Goal: Task Accomplishment & Management: Manage account settings

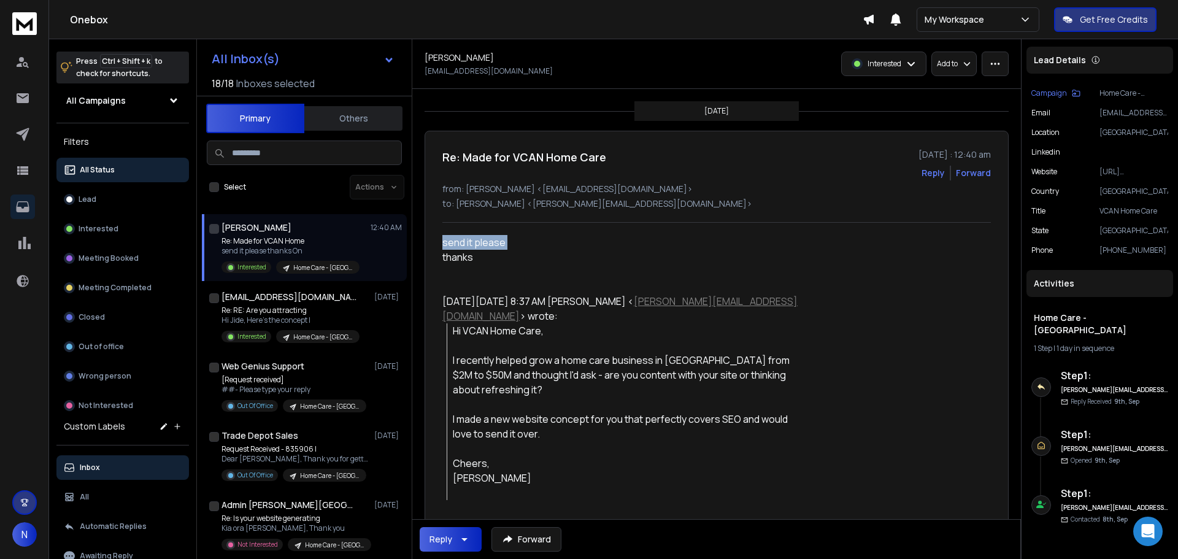
scroll to position [82, 0]
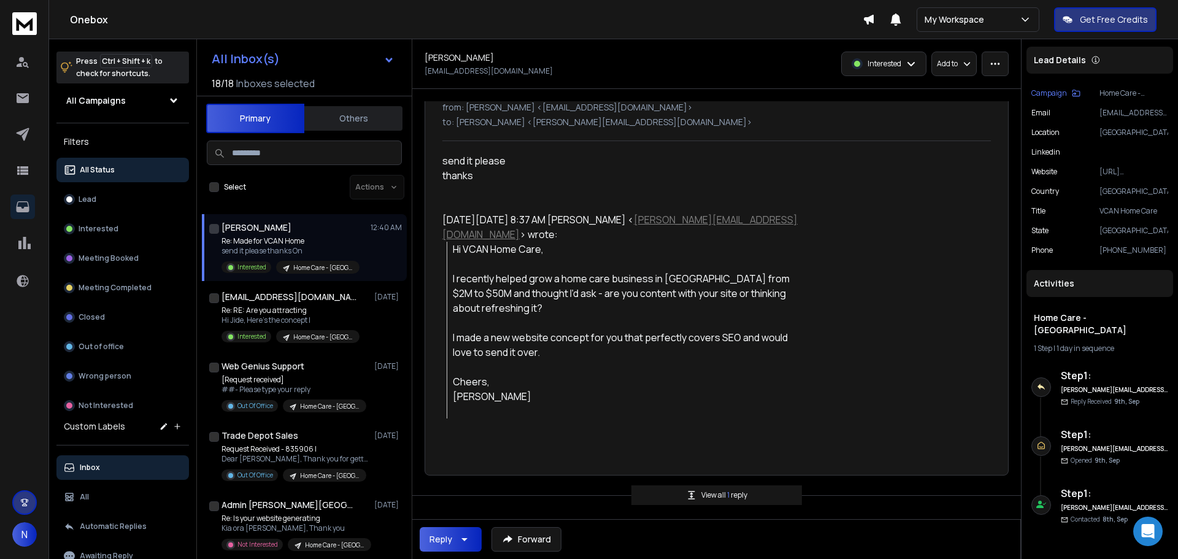
click at [294, 255] on p "send it please thanks On" at bounding box center [290, 251] width 138 height 10
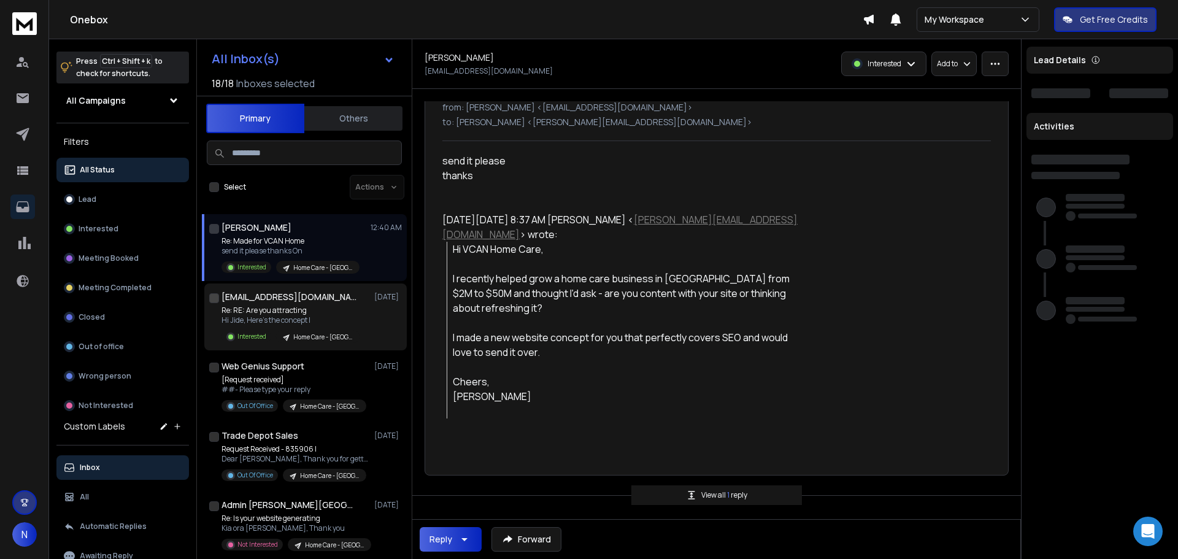
click at [323, 309] on p "Re: RE: Are you attracting" at bounding box center [290, 311] width 138 height 10
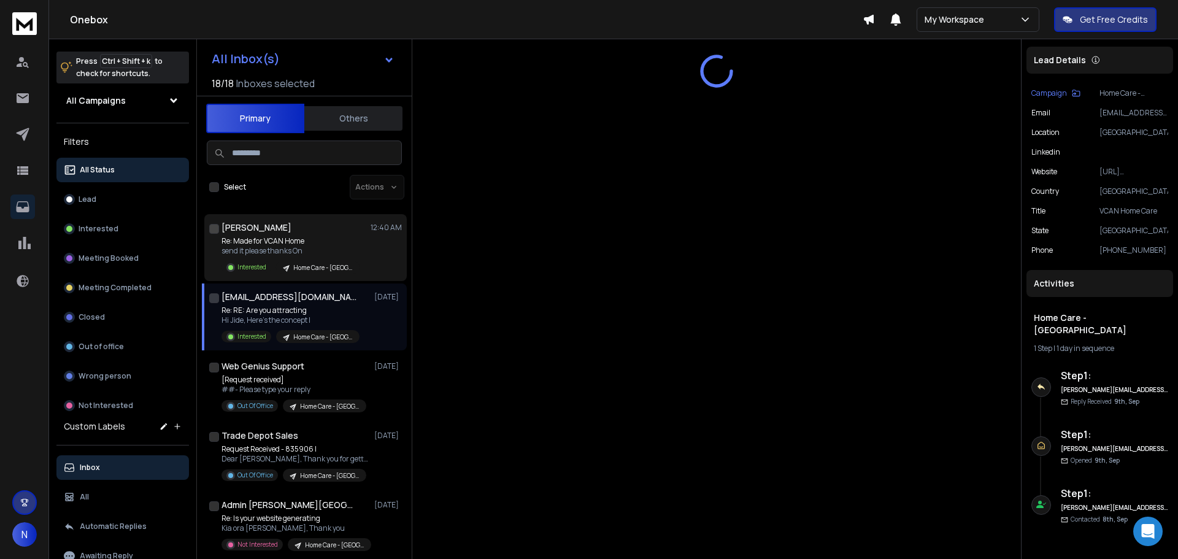
click at [323, 251] on p "send it please thanks On" at bounding box center [290, 251] width 138 height 10
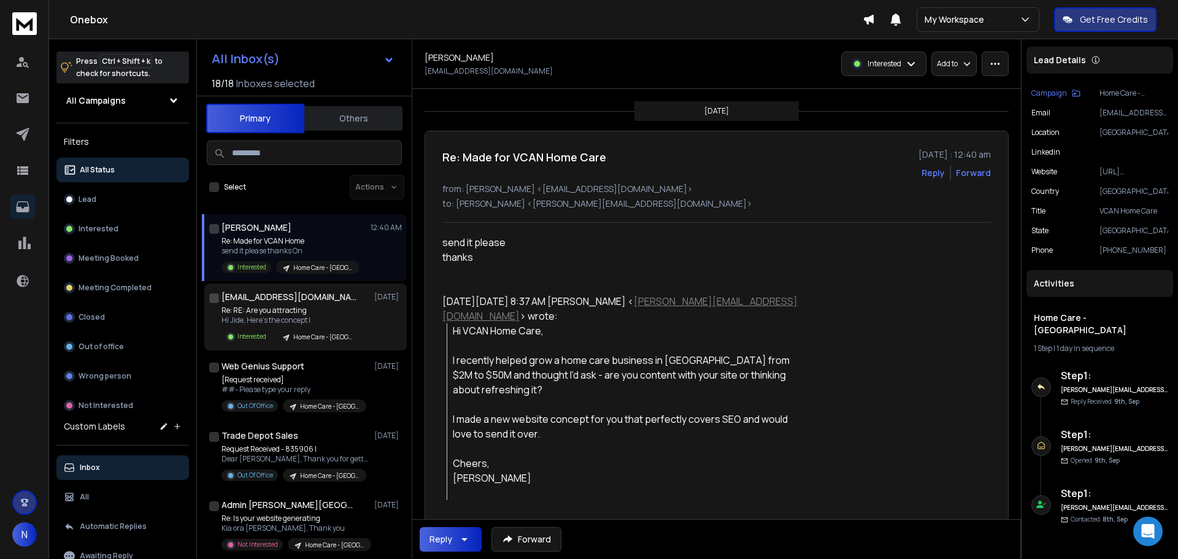
click at [348, 307] on div "Re: RE: Are you attracting Hi Jide, Here's the concept I Interested Home Care -…" at bounding box center [311, 324] width 180 height 37
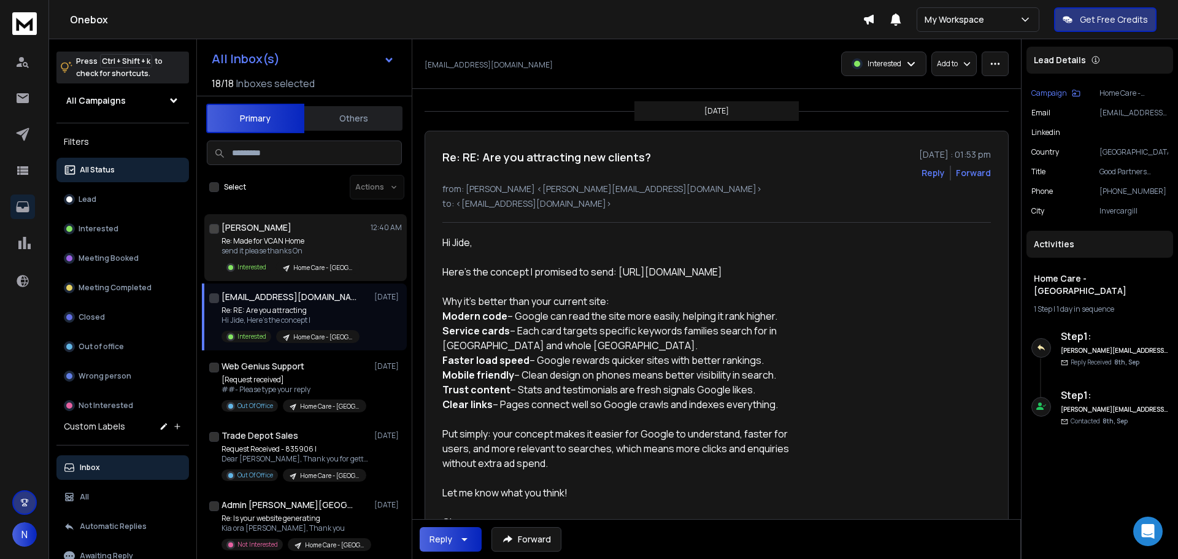
click at [348, 254] on div "Re: Made for VCAN Home send it please thanks On Interested Home Care - CA" at bounding box center [311, 254] width 180 height 37
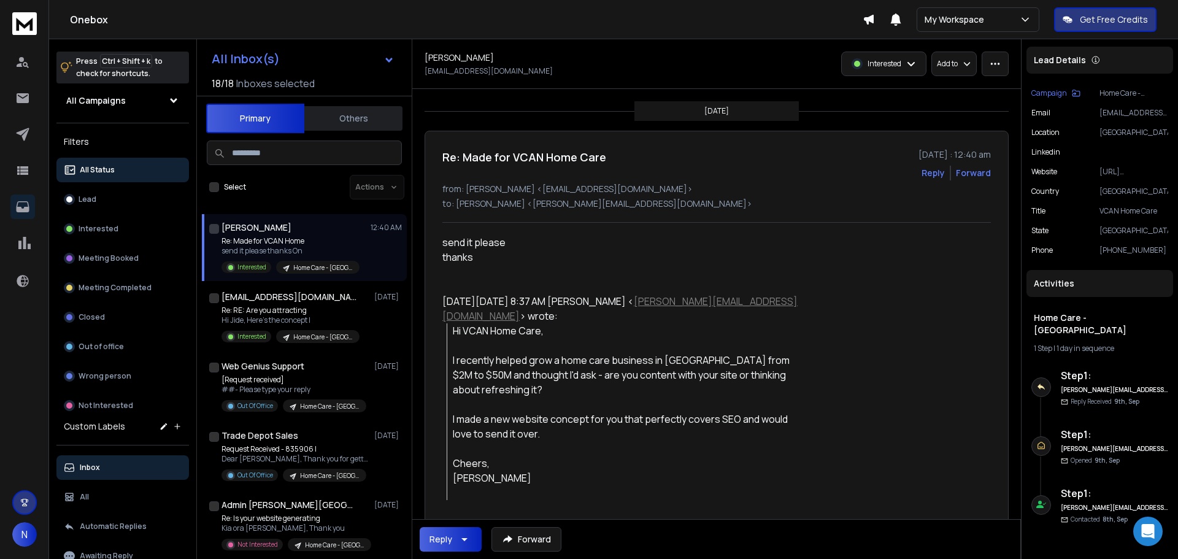
click at [342, 303] on div "jide@goodpartners.co.nz 08 Sep Re: RE: Are you attracting Hi Jide, Here's the c…" at bounding box center [311, 317] width 180 height 52
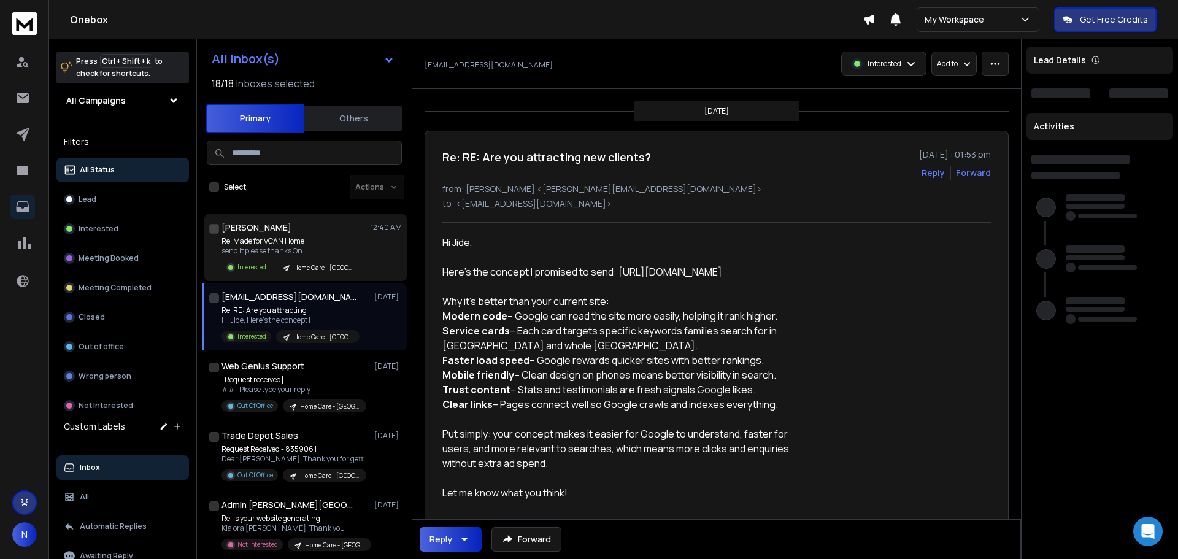
click at [356, 235] on div "Moharram Aghazadeh 12:40 AM Re: Made for VCAN Home send it please thanks On Int…" at bounding box center [311, 247] width 180 height 52
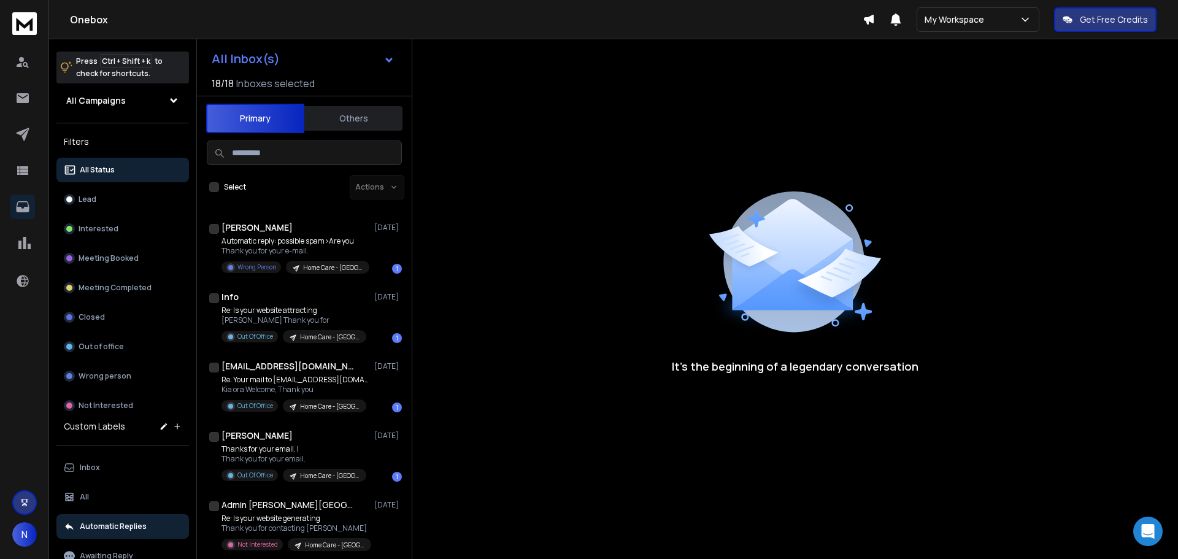
click at [646, 412] on div "It’s the beginning of a legendary conversation" at bounding box center [795, 276] width 766 height 475
click at [99, 232] on p "Interested" at bounding box center [99, 229] width 40 height 10
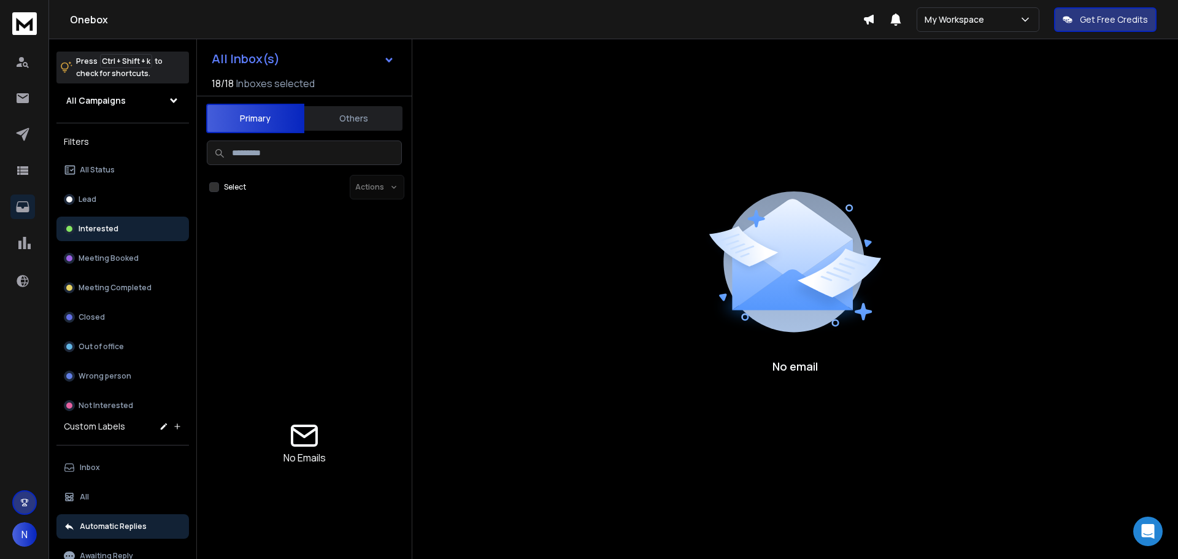
click at [90, 253] on p "Meeting Booked" at bounding box center [109, 258] width 60 height 10
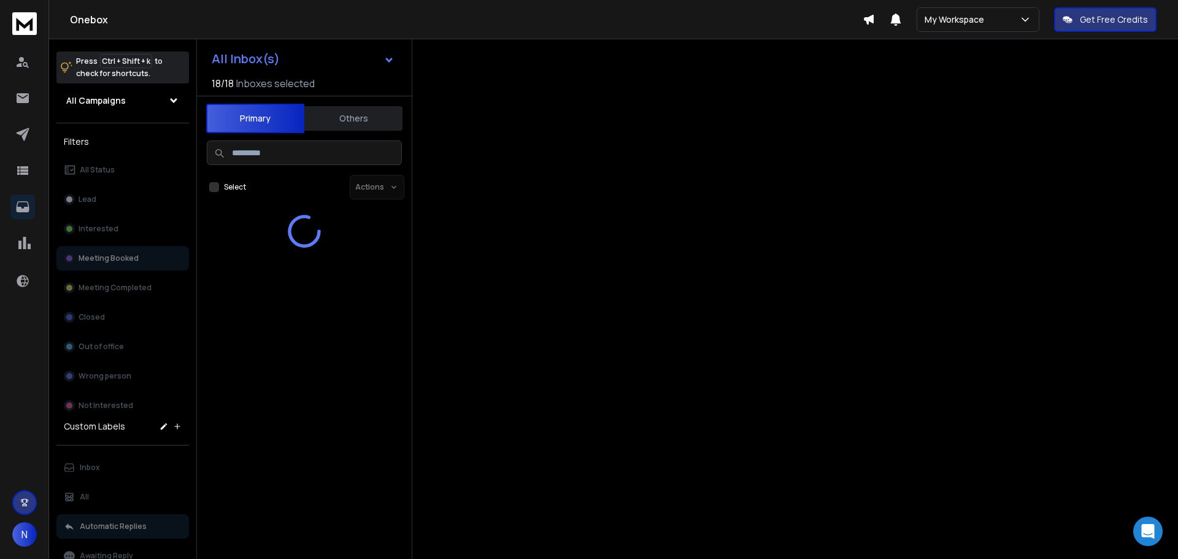
click at [92, 214] on div "All Status Lead Interested Meeting Booked Meeting Completed Closed Out of offic…" at bounding box center [122, 288] width 133 height 260
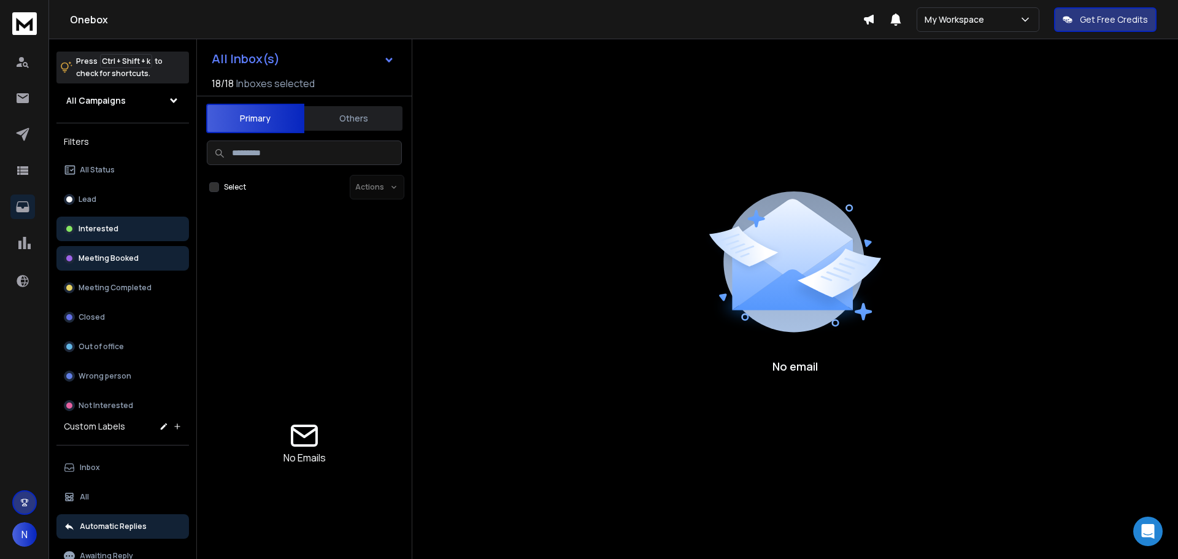
click at [93, 232] on p "Interested" at bounding box center [99, 229] width 40 height 10
click at [525, 269] on div "No email" at bounding box center [795, 276] width 766 height 475
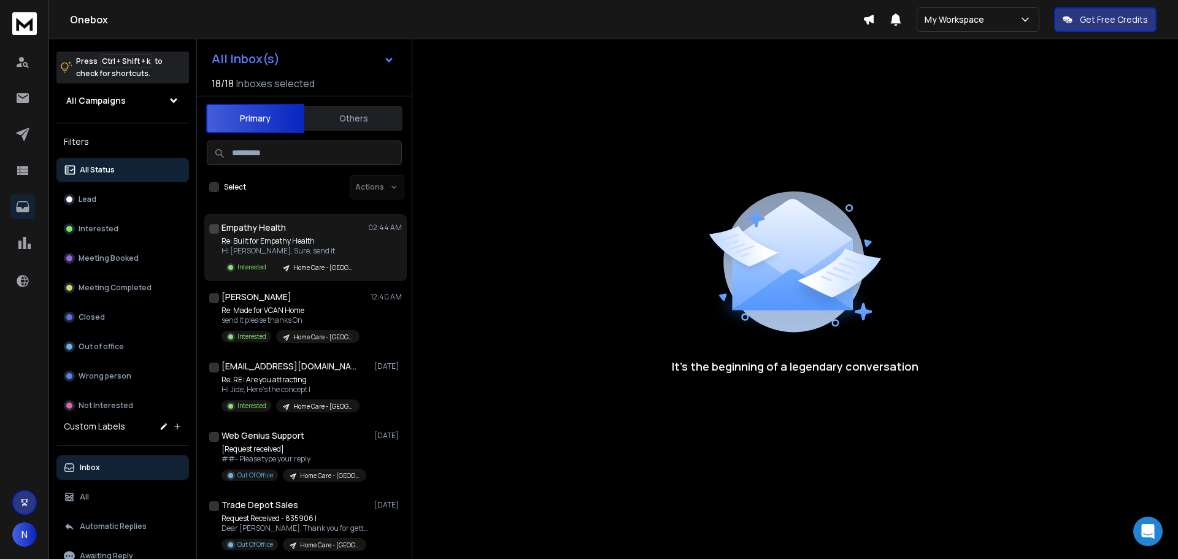
click at [331, 241] on p "Re: Built for Empathy Health" at bounding box center [290, 241] width 138 height 10
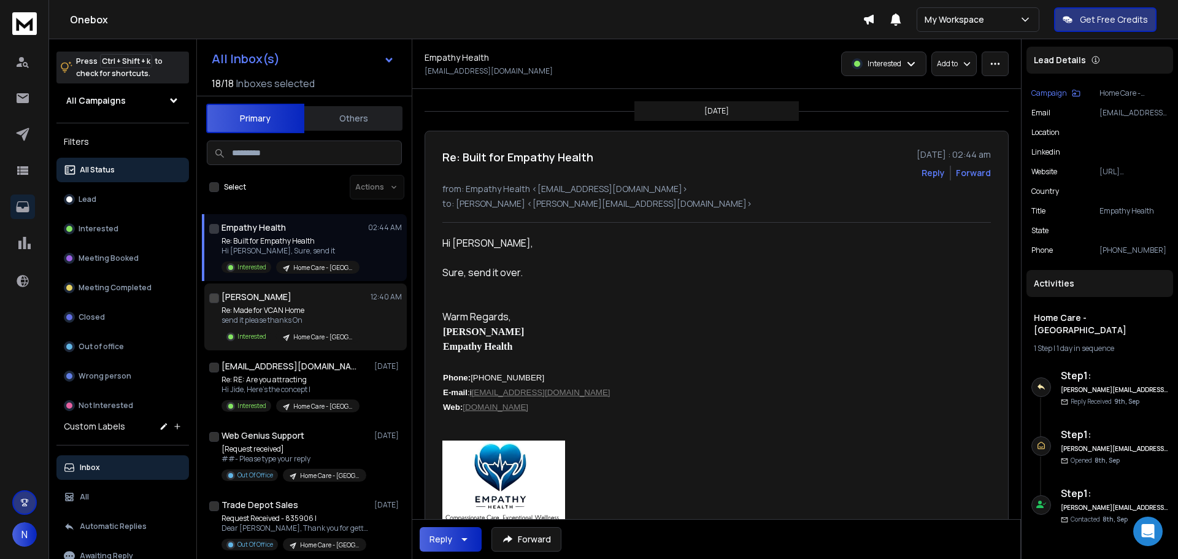
click at [337, 321] on p "send it please thanks On" at bounding box center [290, 320] width 138 height 10
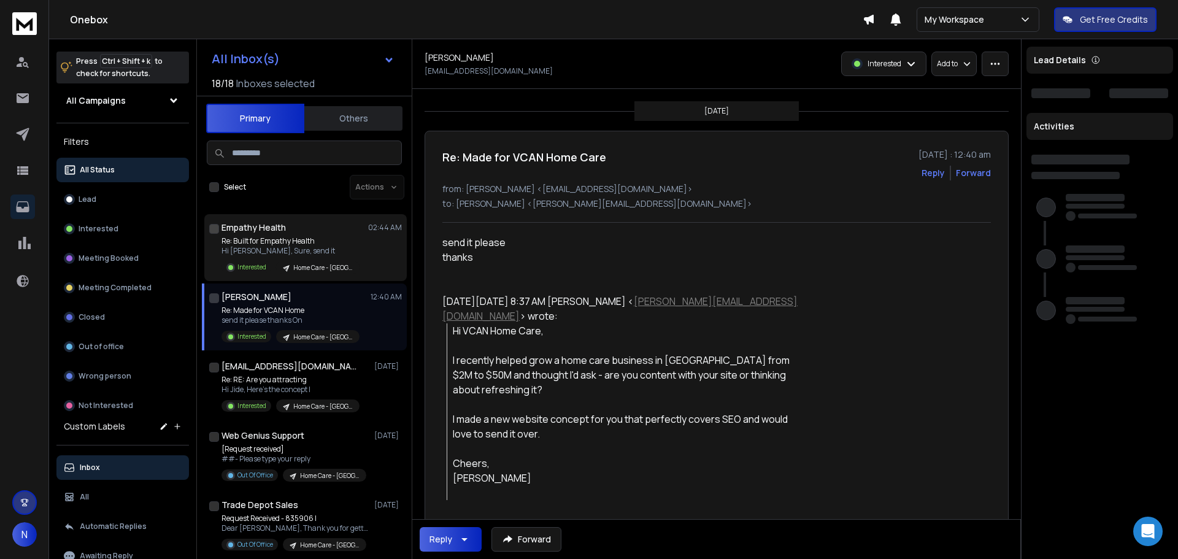
click at [342, 241] on p "Re: Built for Empathy Health" at bounding box center [290, 241] width 138 height 10
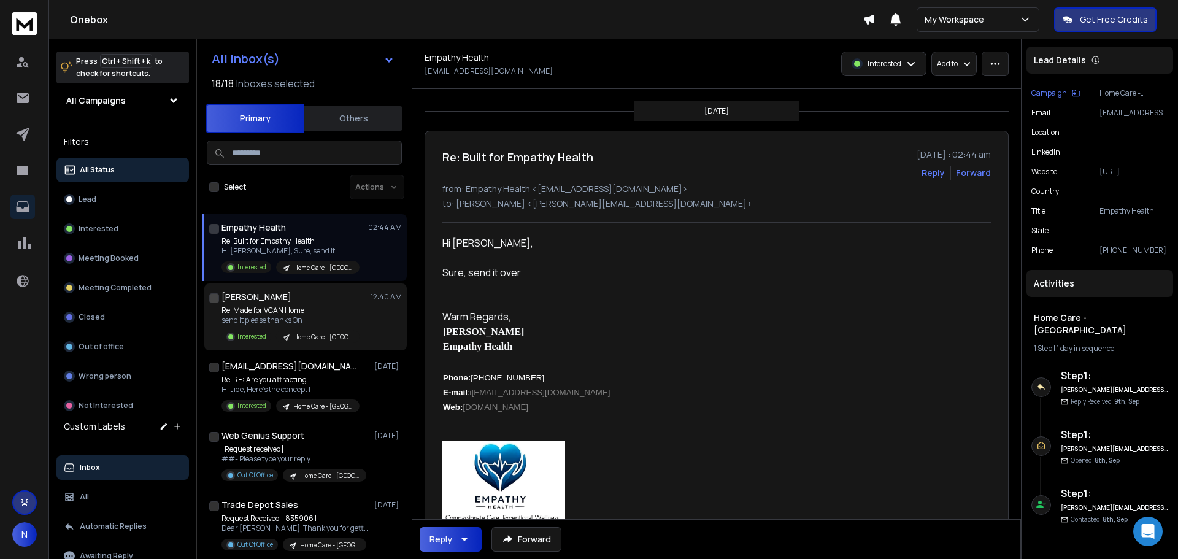
click at [341, 325] on p "send it please thanks On" at bounding box center [290, 320] width 138 height 10
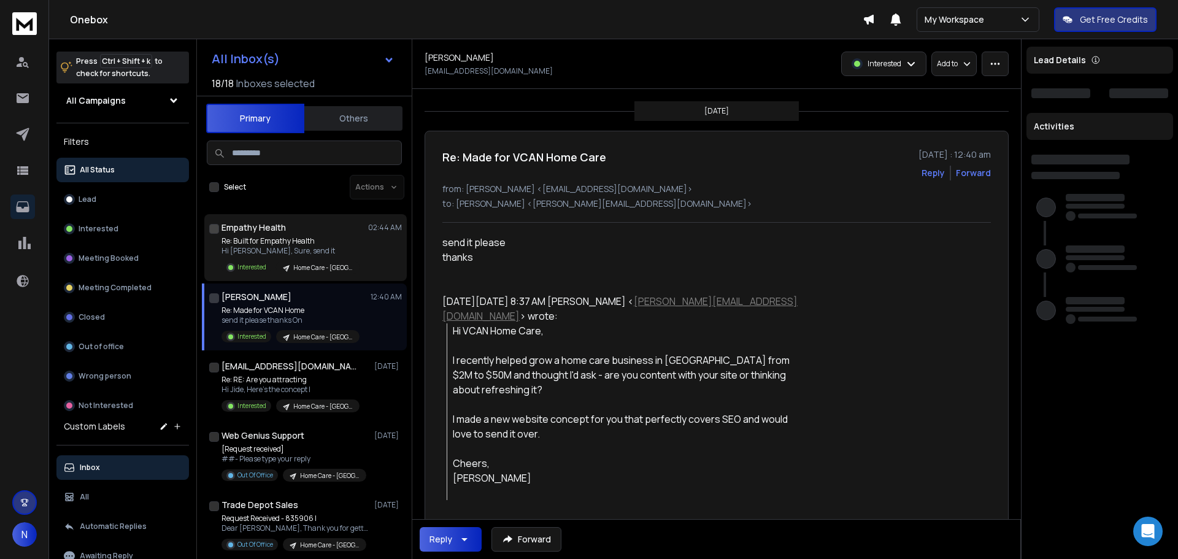
click at [342, 252] on p "Hi [PERSON_NAME], Sure, send it" at bounding box center [290, 251] width 138 height 10
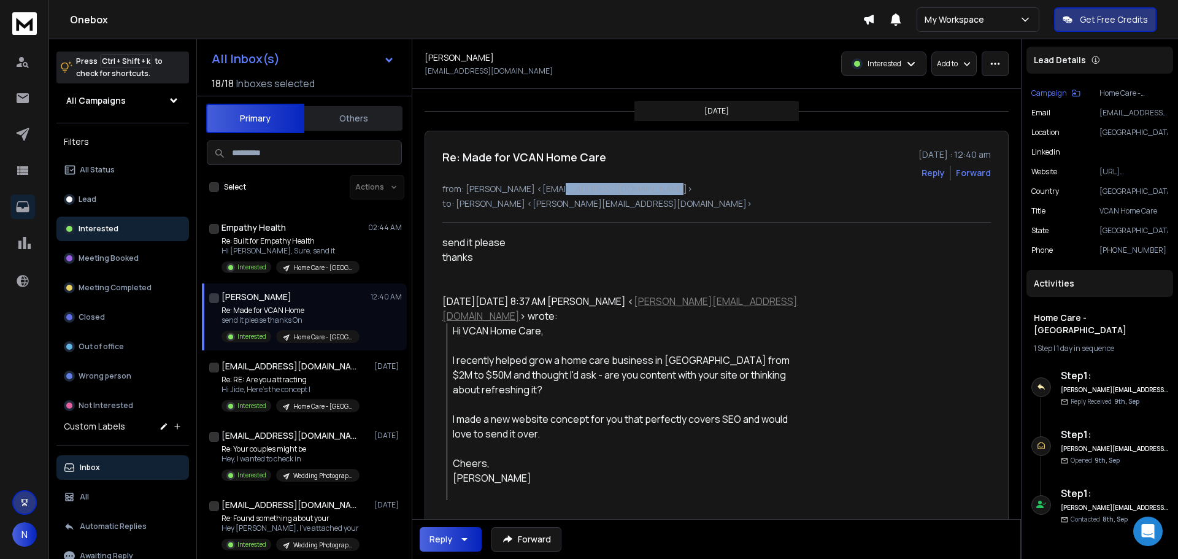
scroll to position [20, 0]
